Goal: Task Accomplishment & Management: Use online tool/utility

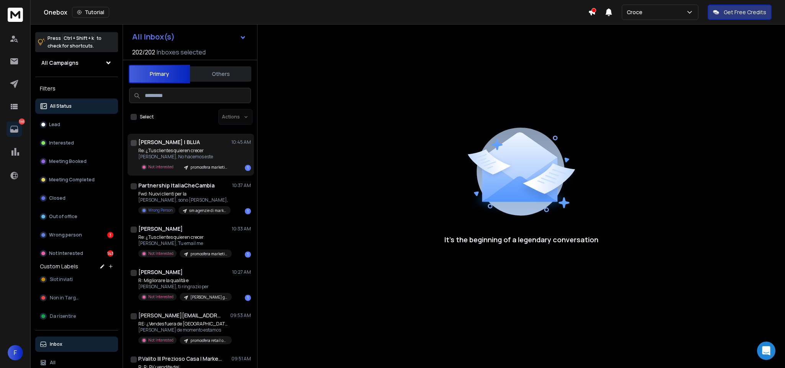
click at [216, 167] on p "promosfera marketing" at bounding box center [208, 167] width 37 height 6
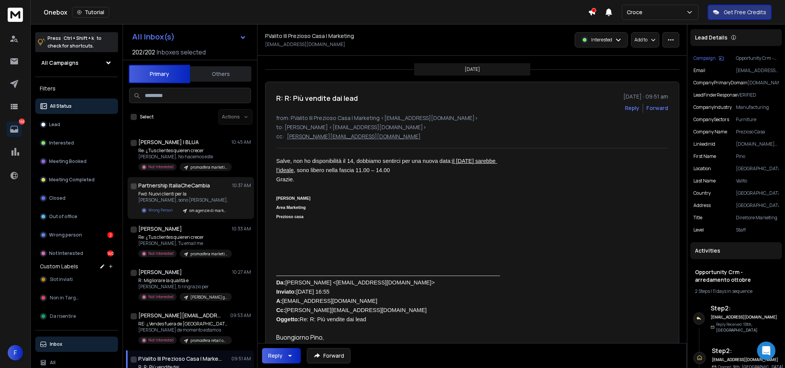
click at [222, 189] on div "Partnership ItaliaCheCambia 10:37 AM" at bounding box center [194, 186] width 113 height 8
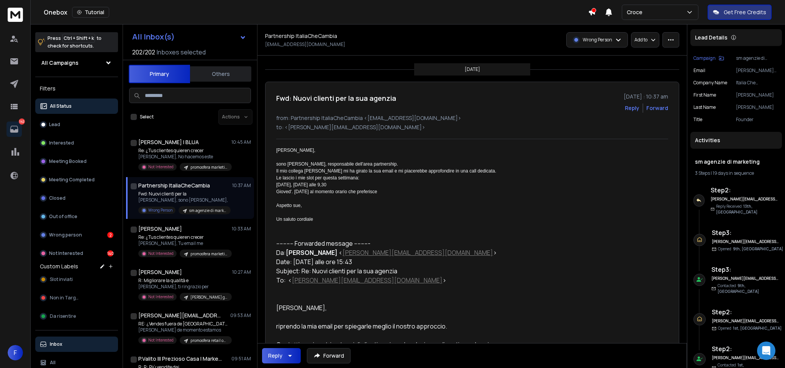
click at [584, 35] on div "Wrong Person" at bounding box center [597, 40] width 61 height 15
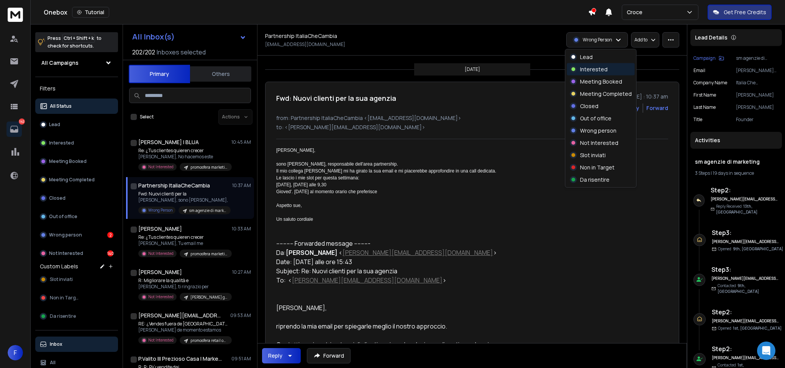
click at [612, 70] on div "Interested" at bounding box center [601, 69] width 68 height 12
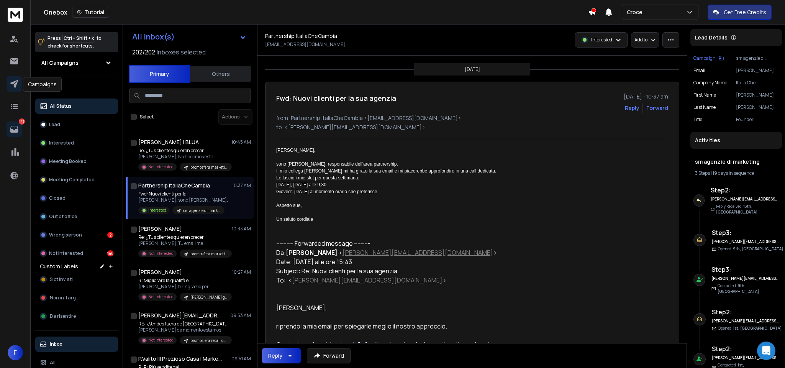
click at [13, 85] on icon at bounding box center [14, 83] width 9 height 9
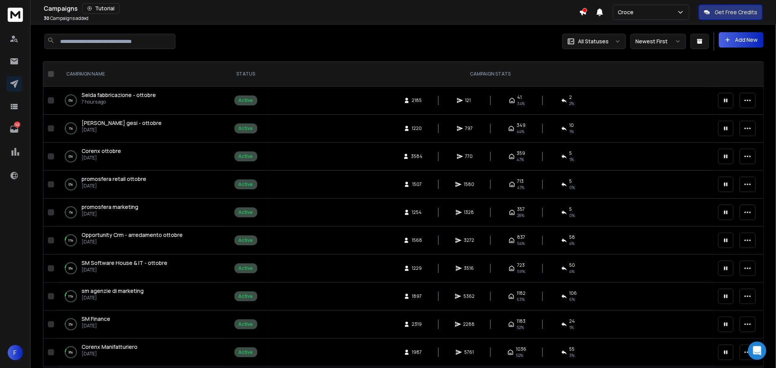
click at [752, 142] on td at bounding box center [739, 129] width 50 height 28
click at [16, 130] on icon at bounding box center [14, 129] width 9 height 9
